Goal: Task Accomplishment & Management: Use online tool/utility

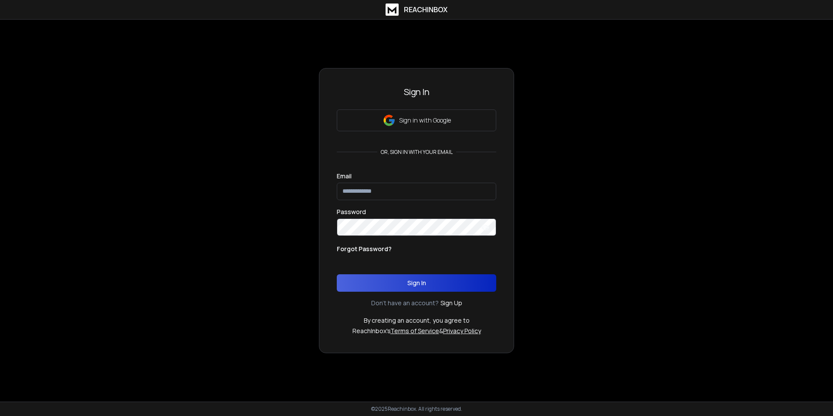
click at [407, 181] on div "Email" at bounding box center [416, 186] width 159 height 27
click at [395, 187] on input "email" at bounding box center [416, 191] width 159 height 17
click at [452, 54] on button "Later" at bounding box center [444, 56] width 39 height 22
click at [397, 194] on input "email" at bounding box center [416, 191] width 159 height 17
click at [315, 244] on div "Welcome to ReachInbox 10x your leads, meetings and deals. Sign In Sign in with …" at bounding box center [416, 210] width 833 height 347
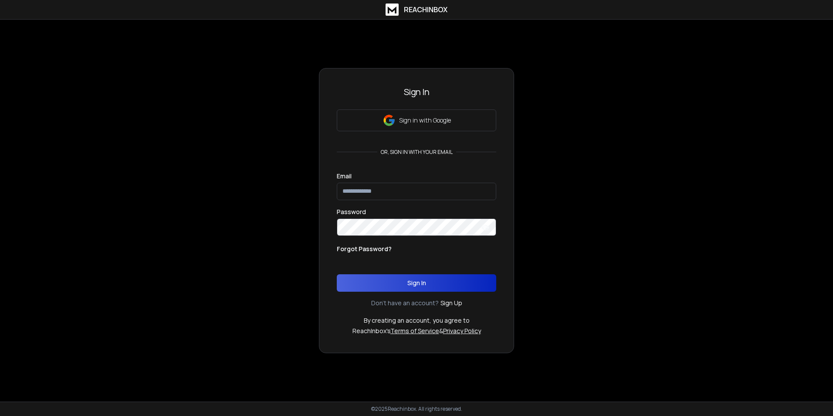
click at [363, 188] on input "email" at bounding box center [416, 191] width 159 height 17
type input "**********"
click at [337, 274] on button "Sign In" at bounding box center [416, 282] width 159 height 17
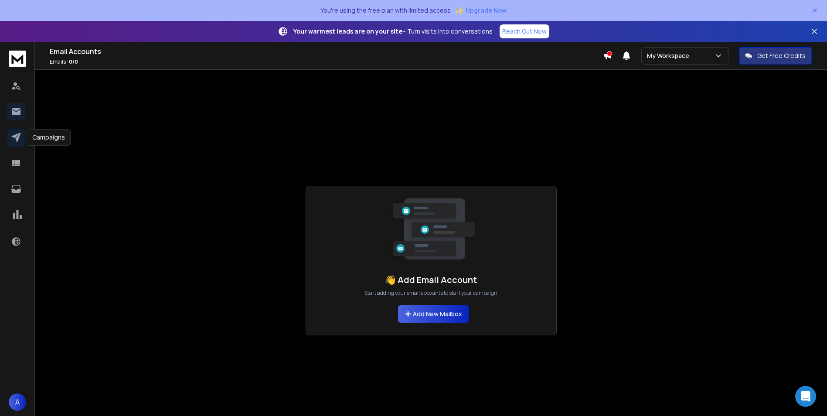
click at [20, 135] on icon at bounding box center [16, 137] width 10 height 10
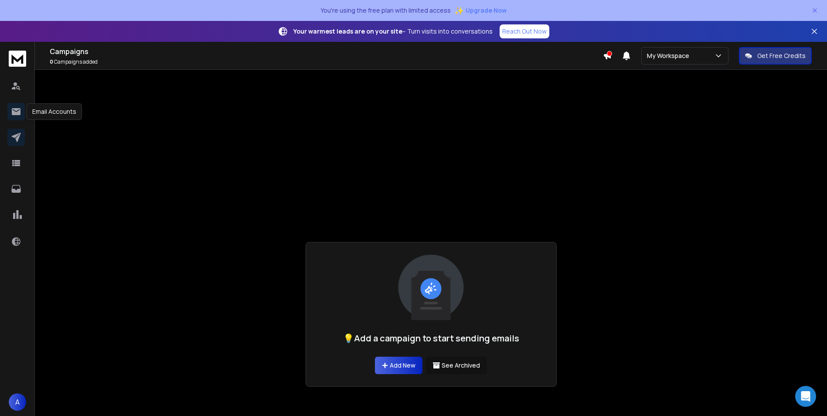
click at [24, 116] on link at bounding box center [15, 111] width 17 height 17
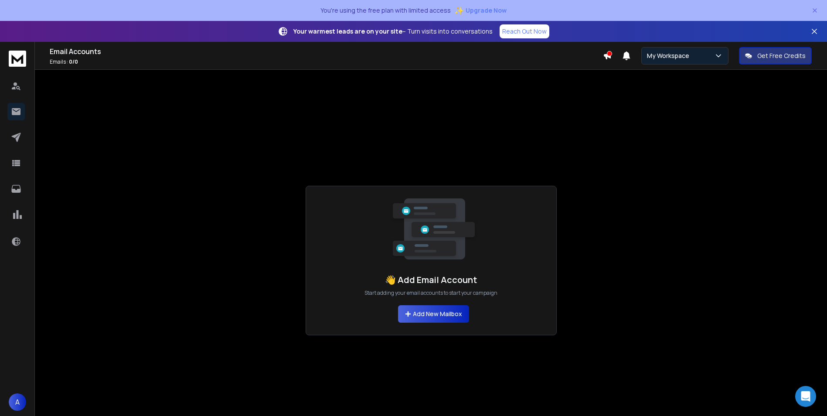
click at [659, 54] on p "My Workspace" at bounding box center [670, 55] width 46 height 9
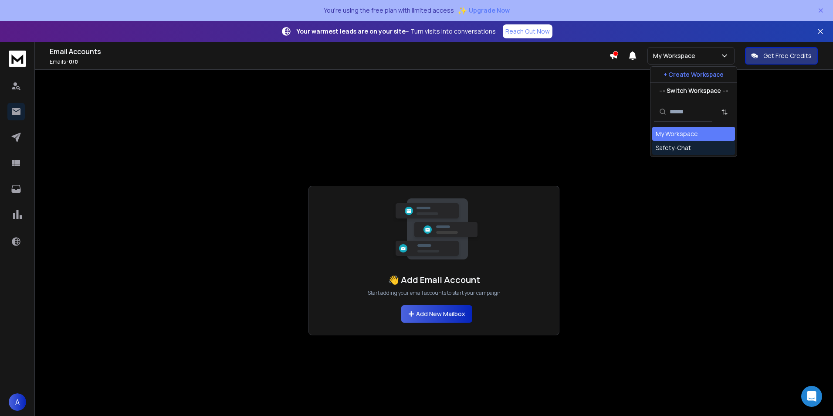
click at [679, 143] on div "Safety-Chat" at bounding box center [673, 147] width 35 height 9
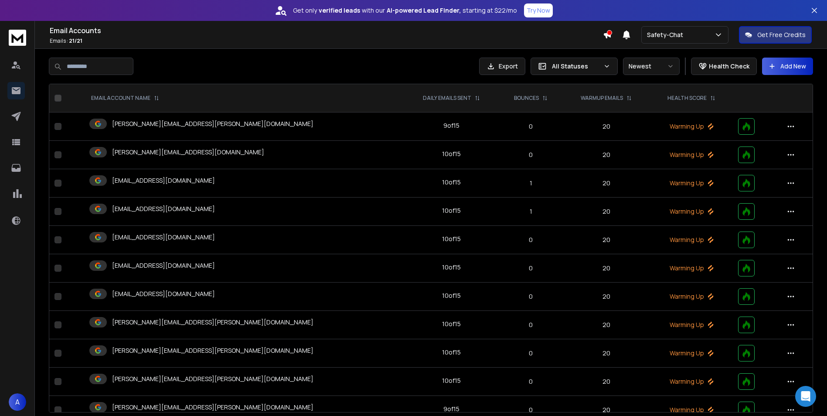
click at [30, 121] on div "A" at bounding box center [17, 220] width 35 height 398
click at [25, 120] on div at bounding box center [17, 118] width 20 height 20
click at [20, 120] on icon at bounding box center [16, 116] width 10 height 10
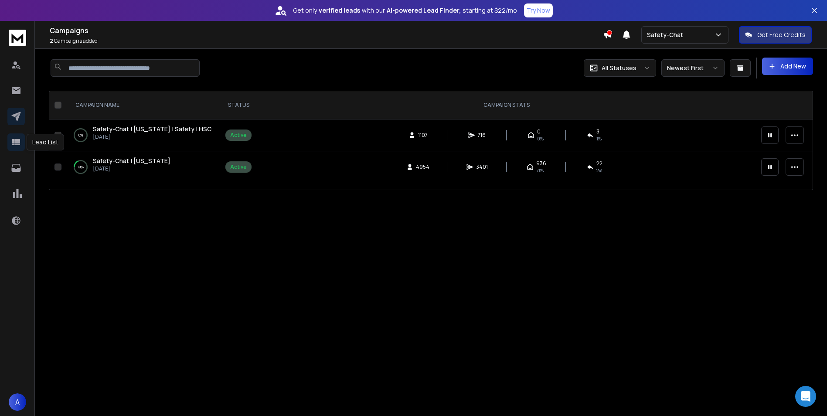
click at [16, 145] on icon at bounding box center [16, 142] width 8 height 6
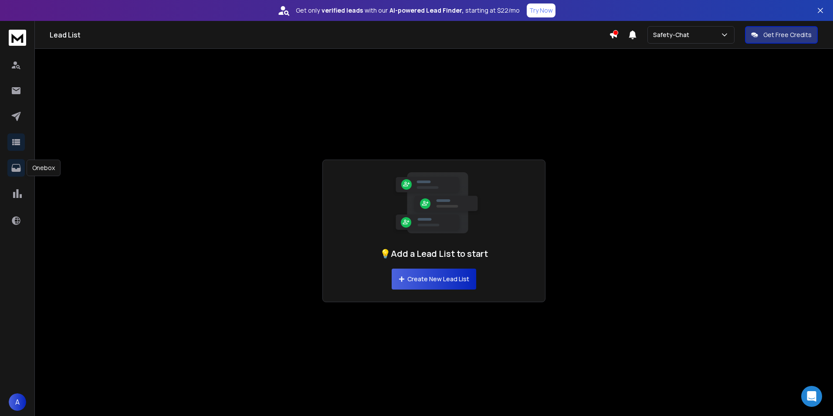
click at [16, 172] on icon at bounding box center [16, 168] width 10 height 10
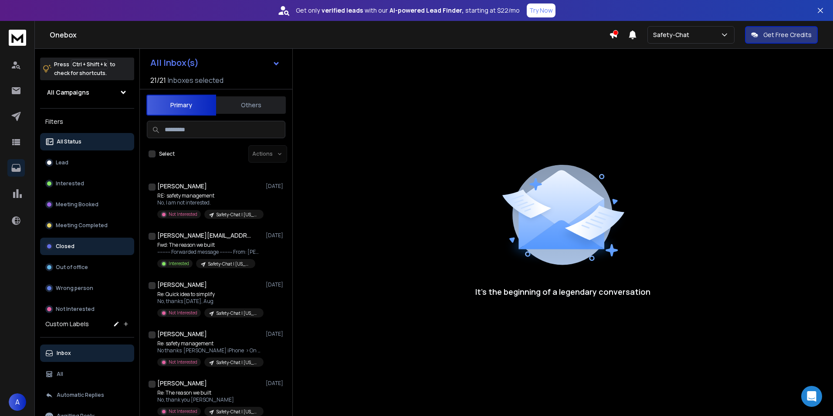
scroll to position [424, 0]
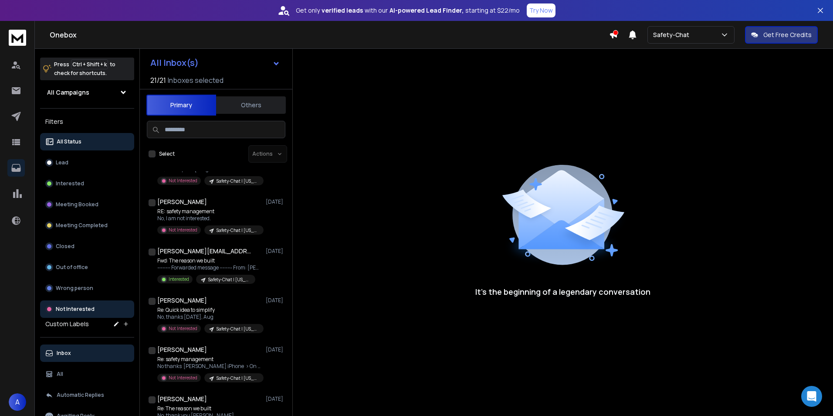
click at [92, 300] on button "Not Interested" at bounding box center [87, 308] width 94 height 17
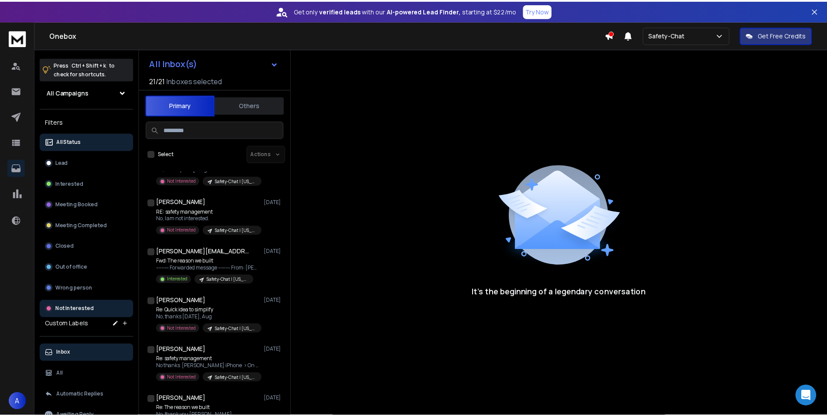
scroll to position [0, 0]
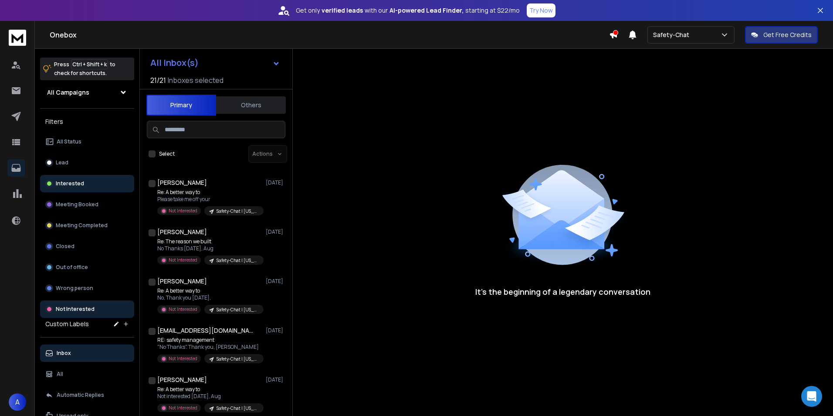
click at [79, 187] on div "Interested" at bounding box center [64, 184] width 39 height 8
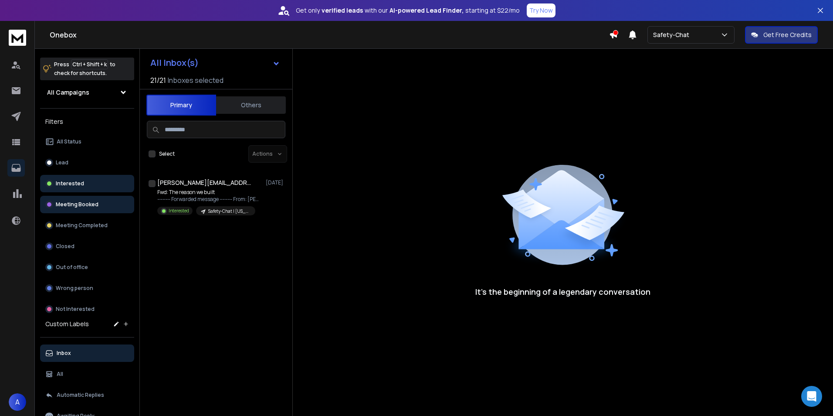
click at [75, 205] on p "Meeting Booked" at bounding box center [77, 204] width 43 height 7
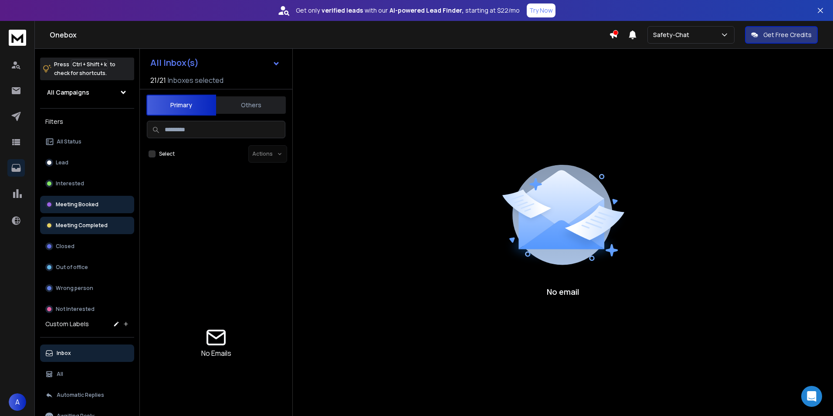
click at [73, 221] on button "Meeting Completed" at bounding box center [87, 225] width 94 height 17
drag, startPoint x: 69, startPoint y: 244, endPoint x: 68, endPoint y: 248, distance: 4.5
click at [69, 244] on p "Closed" at bounding box center [65, 246] width 19 height 7
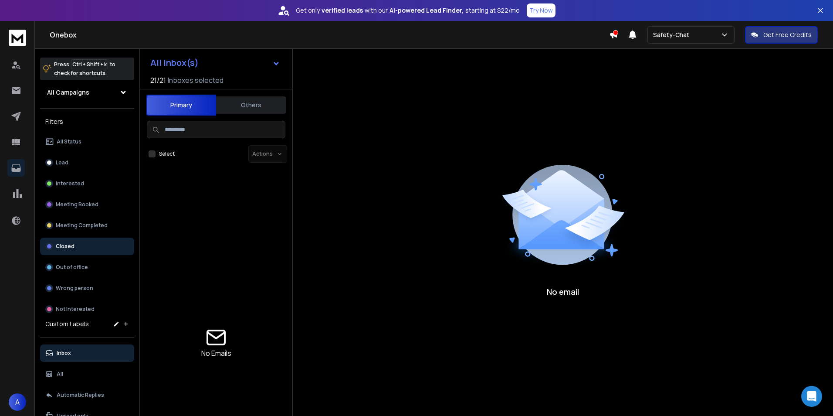
click at [67, 260] on button "Out of office" at bounding box center [87, 266] width 94 height 17
click at [27, 196] on div "A" at bounding box center [17, 220] width 35 height 398
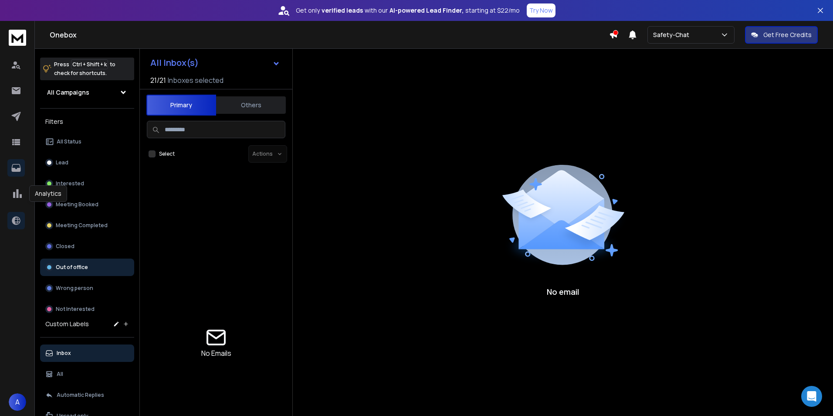
drag, startPoint x: 24, startPoint y: 195, endPoint x: 22, endPoint y: 211, distance: 16.3
click at [24, 195] on link at bounding box center [17, 193] width 20 height 20
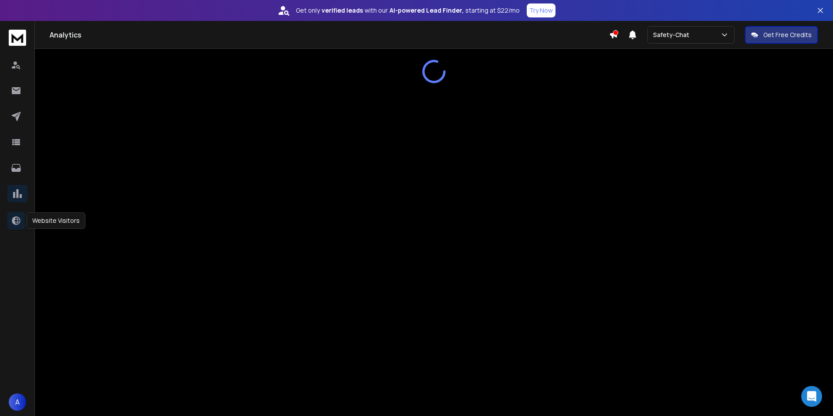
click at [22, 215] on link at bounding box center [15, 220] width 17 height 17
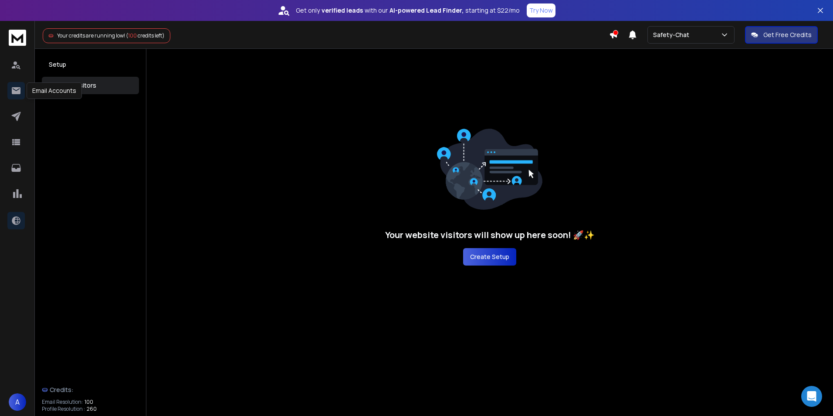
click at [20, 89] on icon at bounding box center [16, 90] width 9 height 7
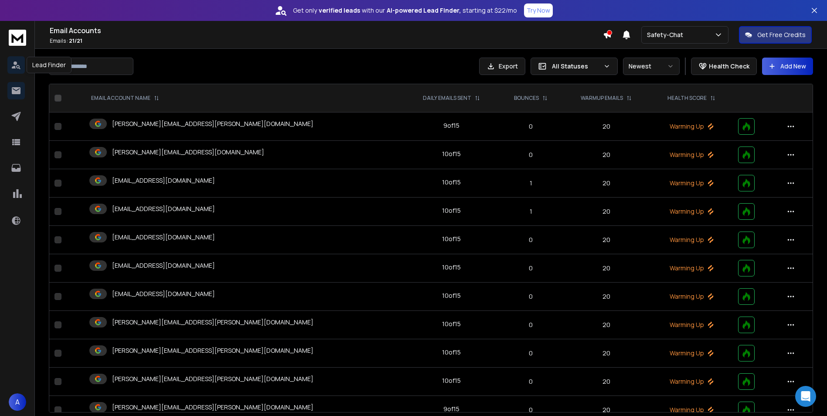
click at [20, 66] on icon at bounding box center [16, 65] width 10 height 10
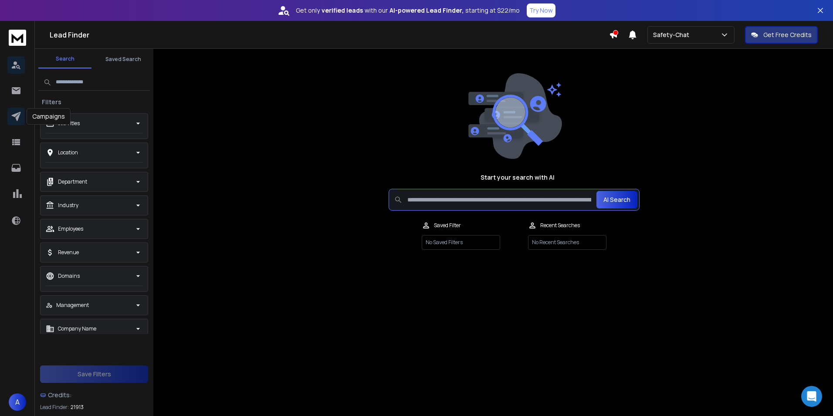
click at [9, 111] on link at bounding box center [15, 116] width 17 height 17
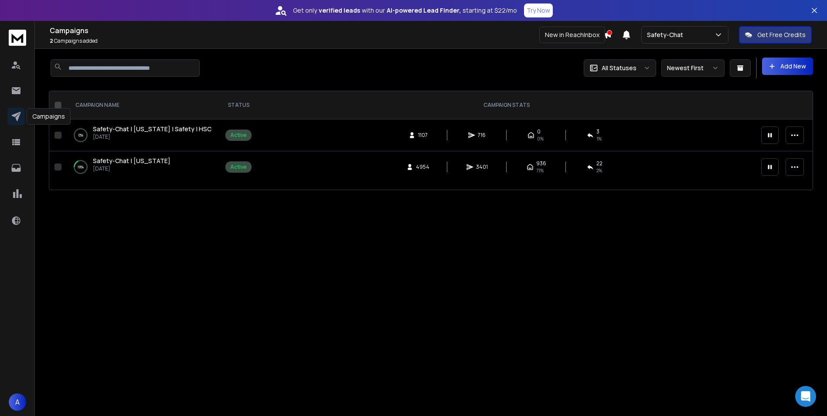
click at [612, 35] on div at bounding box center [609, 32] width 5 height 5
